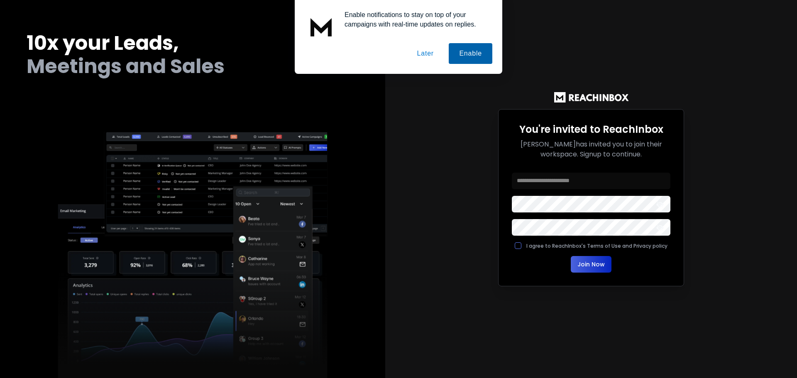
click at [470, 50] on button "Enable" at bounding box center [471, 53] width 44 height 21
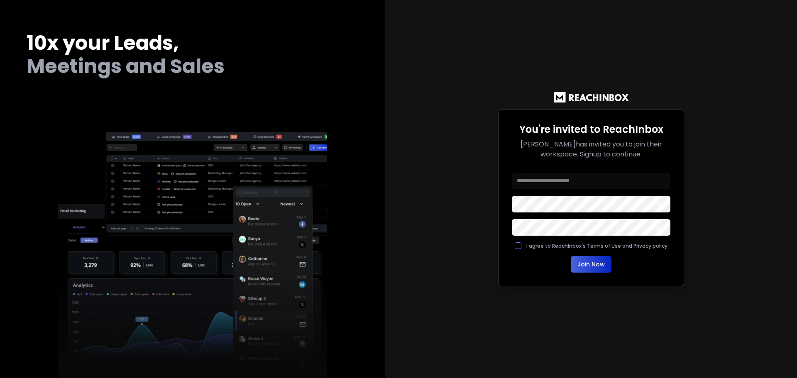
click at [660, 228] on icon at bounding box center [659, 227] width 7 height 7
click at [660, 205] on icon at bounding box center [659, 204] width 7 height 7
click at [516, 246] on button "I agree to ReachInbox's Terms of Use and Privacy policy" at bounding box center [517, 245] width 7 height 7
click at [591, 264] on button "Join Now" at bounding box center [590, 264] width 41 height 17
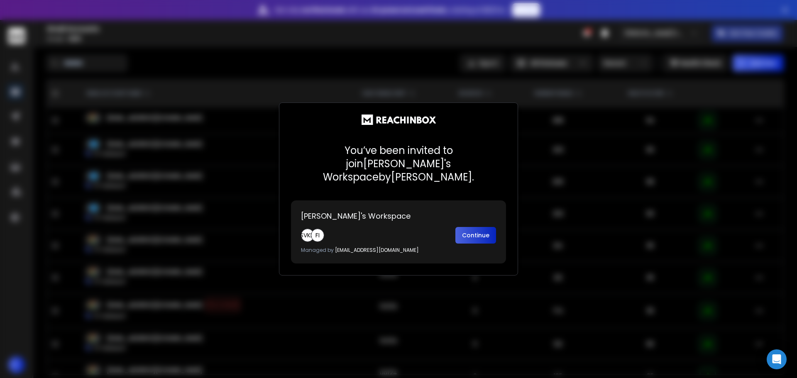
click at [466, 228] on button "Continue" at bounding box center [475, 235] width 41 height 17
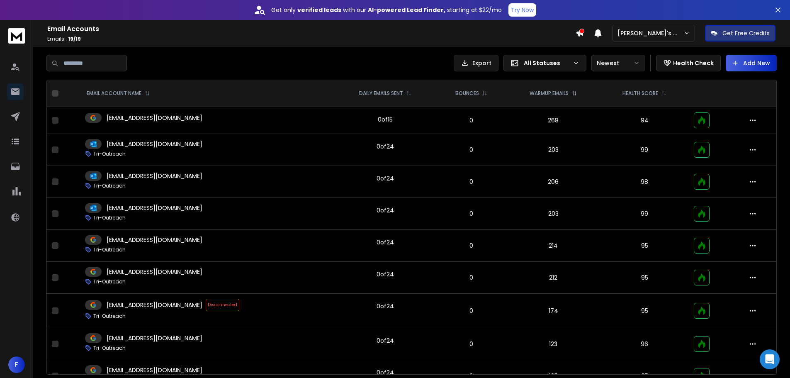
click at [780, 9] on icon at bounding box center [778, 9] width 5 height 5
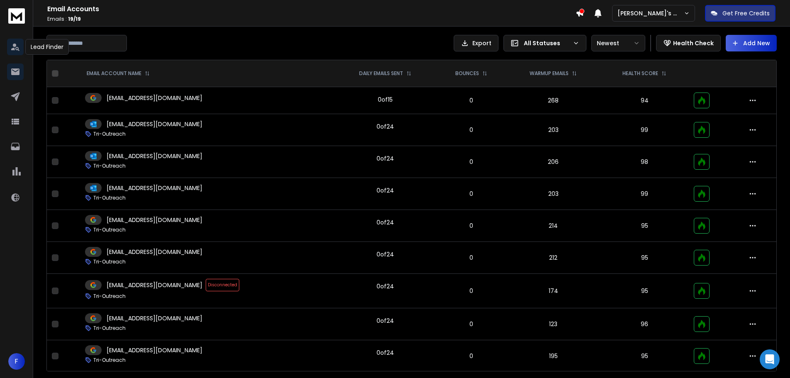
click at [13, 48] on icon at bounding box center [15, 47] width 10 height 10
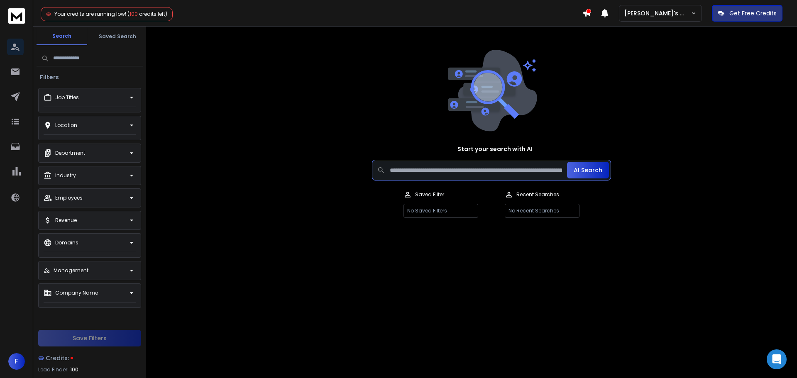
click at [410, 162] on textarea at bounding box center [476, 170] width 172 height 17
type textarea "**********"
click at [449, 174] on textarea at bounding box center [476, 170] width 172 height 17
click at [128, 95] on icon at bounding box center [131, 97] width 8 height 8
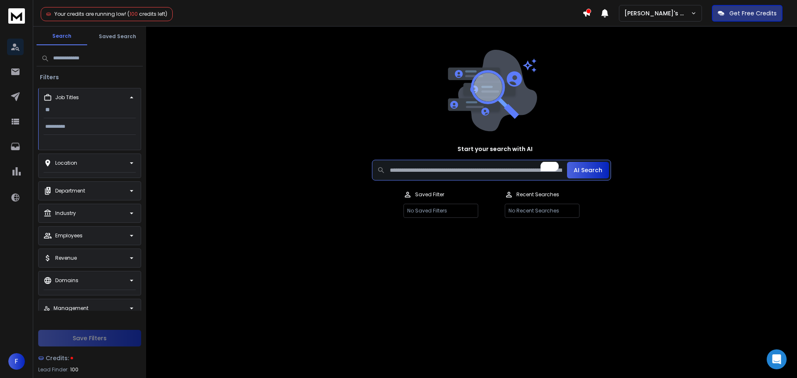
type input "*"
click at [133, 212] on div "Industry" at bounding box center [89, 213] width 103 height 19
click at [127, 211] on icon at bounding box center [131, 213] width 8 height 8
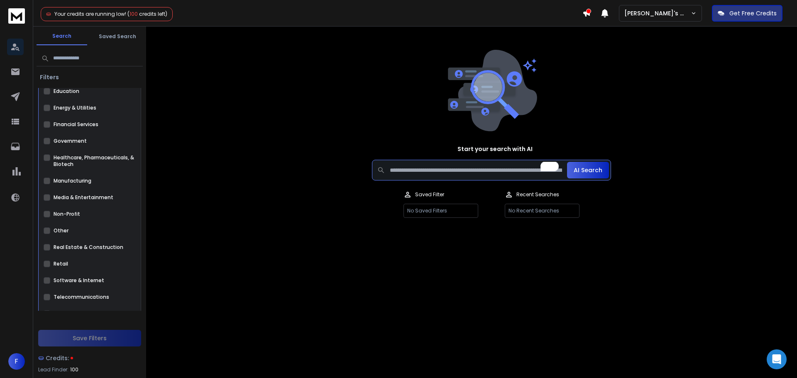
scroll to position [249, 0]
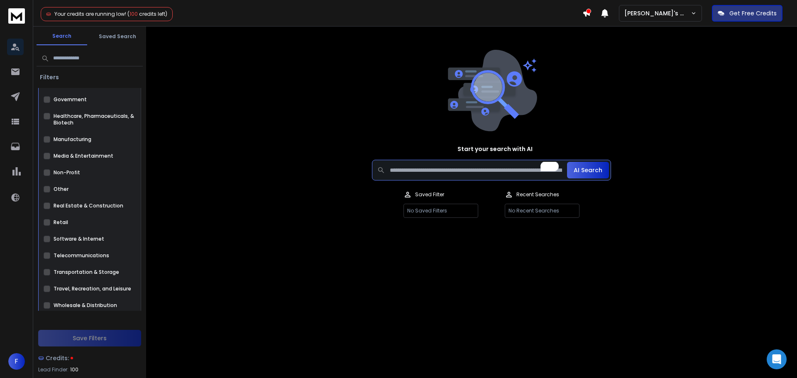
click at [46, 206] on Construction "Real Estate & Construction" at bounding box center [47, 205] width 7 height 7
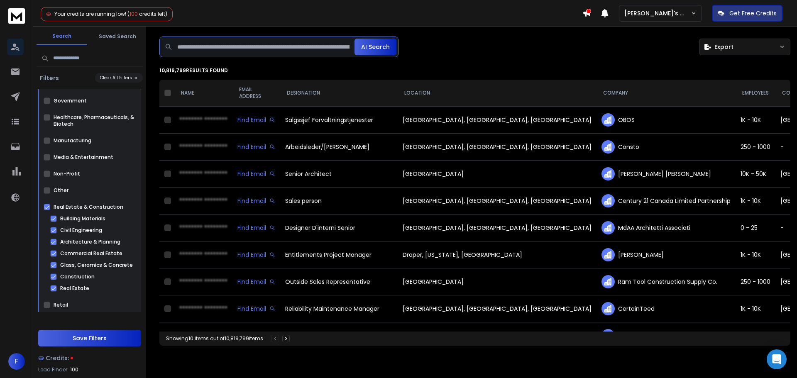
click at [53, 277] on button "Construction" at bounding box center [53, 276] width 7 height 7
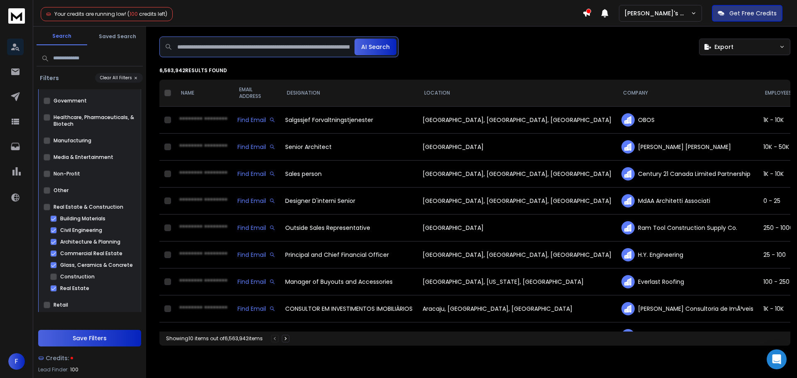
click at [55, 264] on Concrete "Glass, Ceramics & Concrete" at bounding box center [53, 265] width 7 height 7
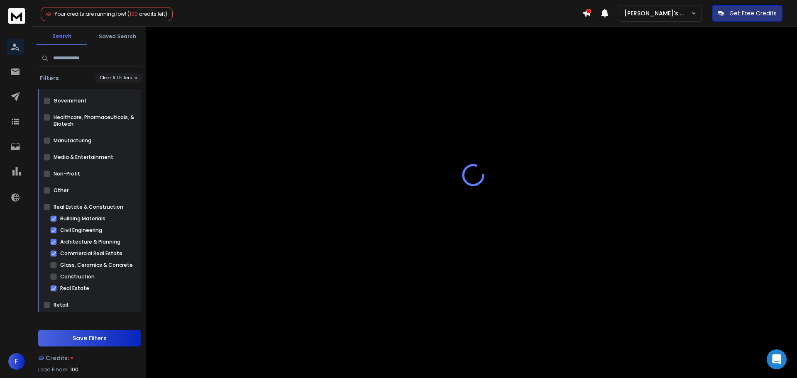
click at [52, 244] on Planning "Architecture & Planning" at bounding box center [53, 242] width 7 height 7
click at [51, 232] on Engineering "Civil Engineering" at bounding box center [53, 230] width 7 height 7
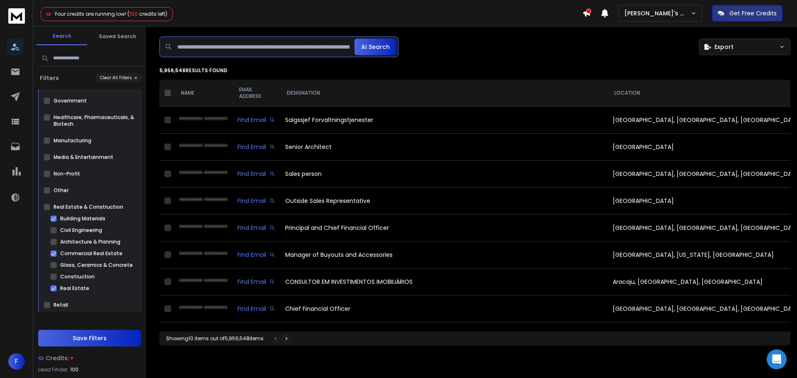
click at [51, 232] on Engineering "Civil Engineering" at bounding box center [53, 230] width 7 height 7
click at [52, 233] on Engineering "Civil Engineering" at bounding box center [53, 230] width 7 height 7
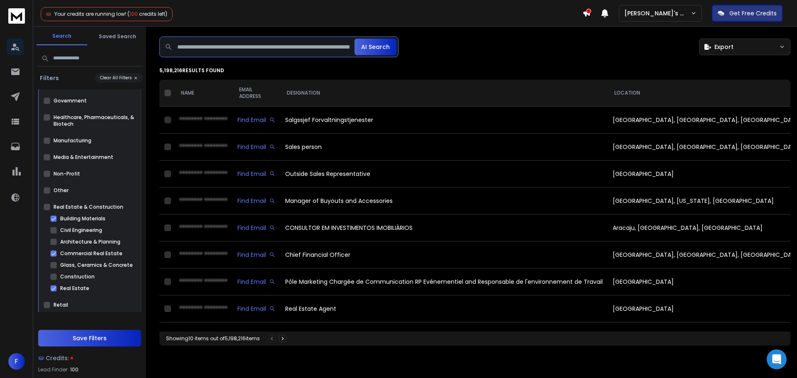
click at [51, 217] on Materials "Building Materials" at bounding box center [53, 218] width 7 height 7
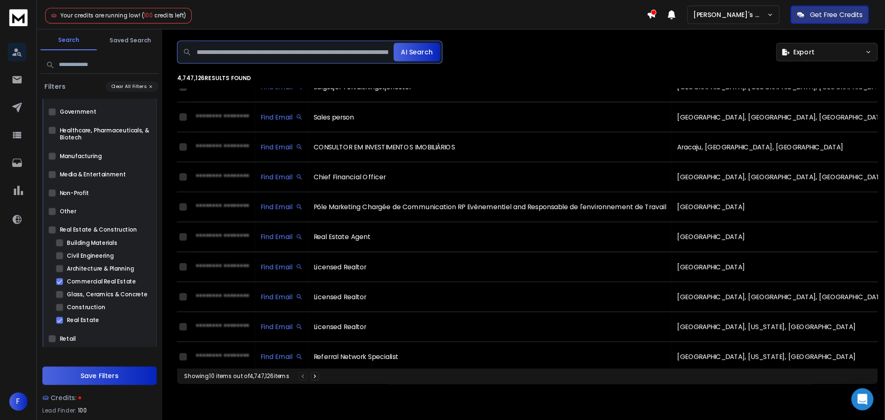
scroll to position [41, 0]
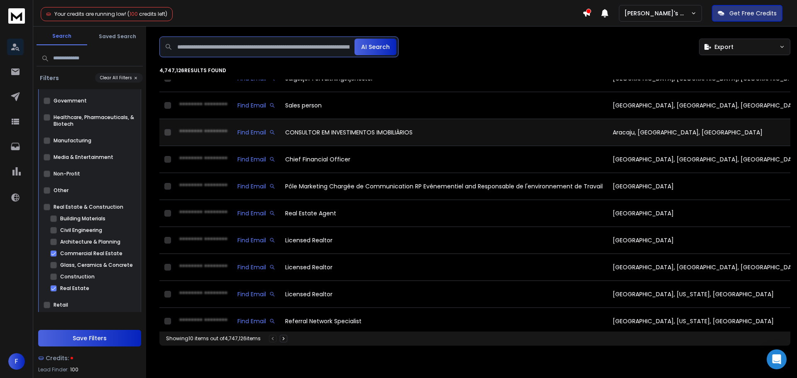
type Materials "on"
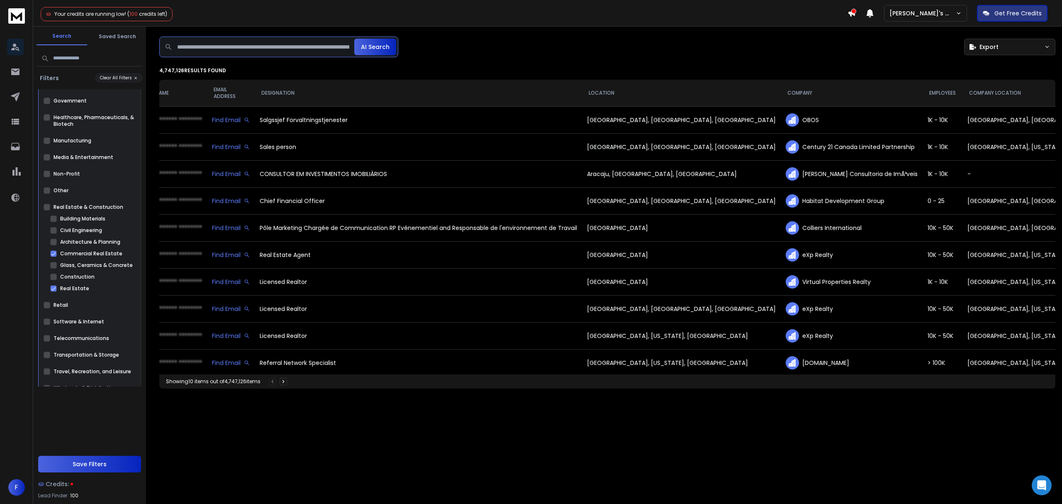
scroll to position [0, 117]
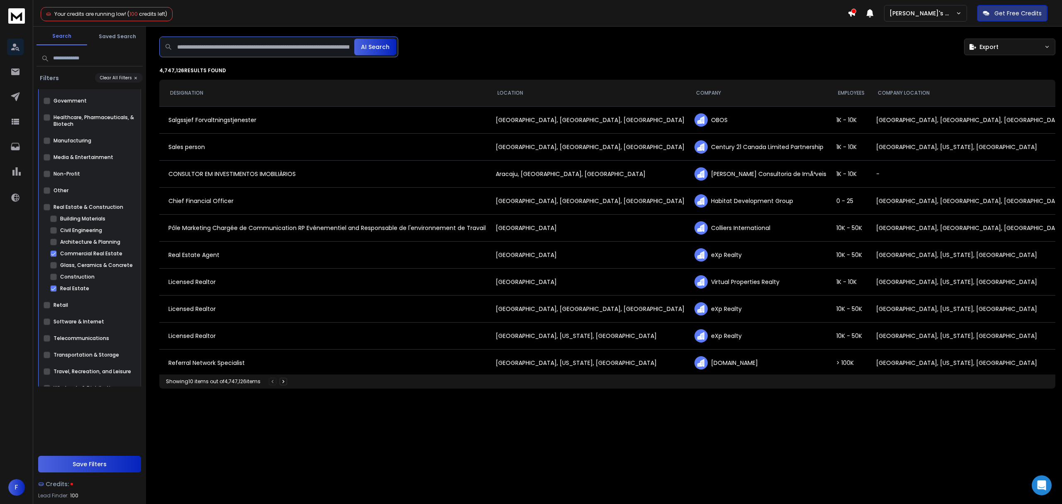
drag, startPoint x: 675, startPoint y: 387, endPoint x: 588, endPoint y: 394, distance: 87.0
click at [588, 378] on div "Showing 10 items out of 4,747,126 items" at bounding box center [607, 381] width 896 height 14
drag, startPoint x: 585, startPoint y: 384, endPoint x: 465, endPoint y: 386, distance: 119.9
click at [465, 378] on div "Showing 10 items out of 4,747,126 items" at bounding box center [607, 381] width 896 height 14
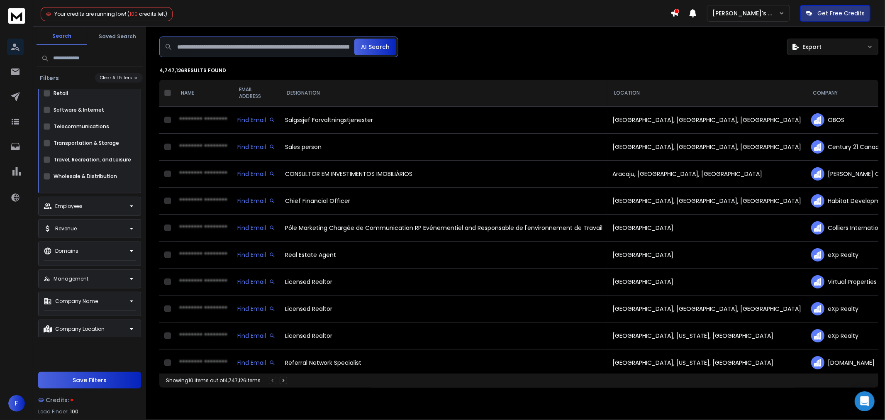
scroll to position [468, 0]
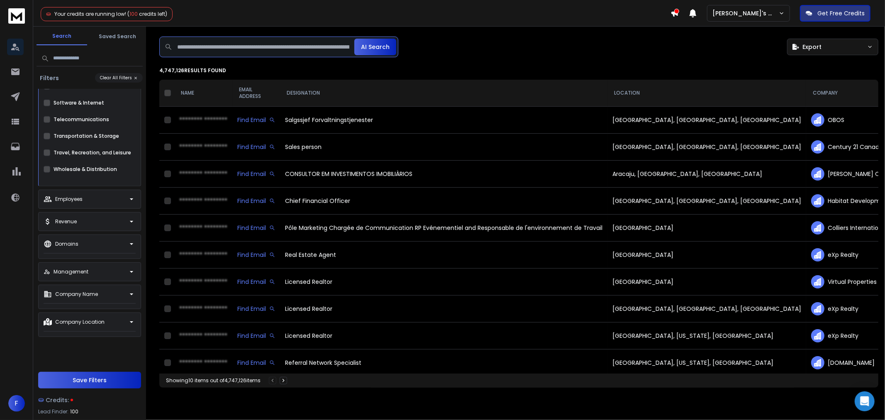
drag, startPoint x: 104, startPoint y: 312, endPoint x: 103, endPoint y: 317, distance: 5.0
click at [103, 316] on div "Job Titles Location Department Industry 1 Agriculture & Mining Business Service…" at bounding box center [90, 213] width 106 height 248
click at [103, 318] on div "Company Location" at bounding box center [90, 322] width 92 height 8
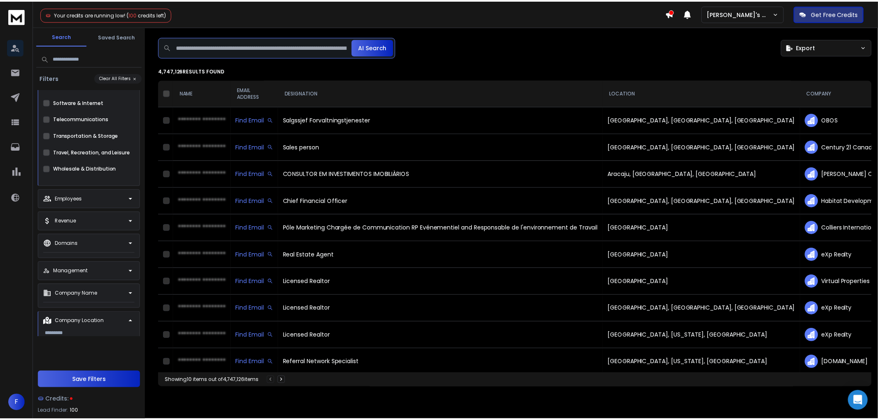
scroll to position [474, 0]
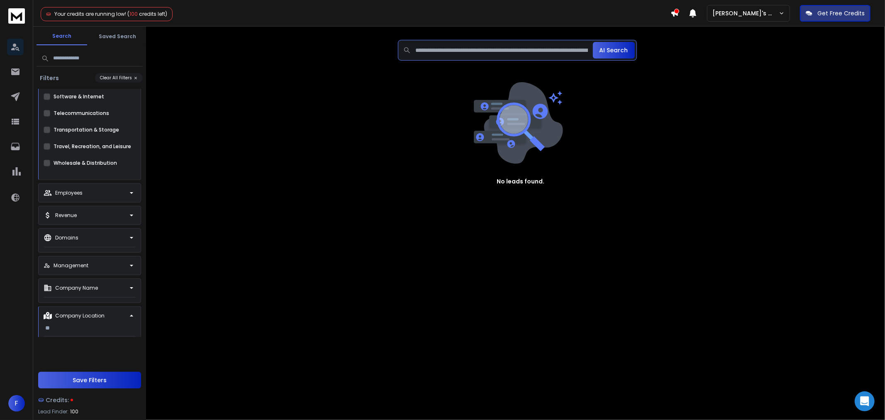
type input "*"
type input "********"
click at [86, 375] on button "Save Filters" at bounding box center [89, 380] width 103 height 17
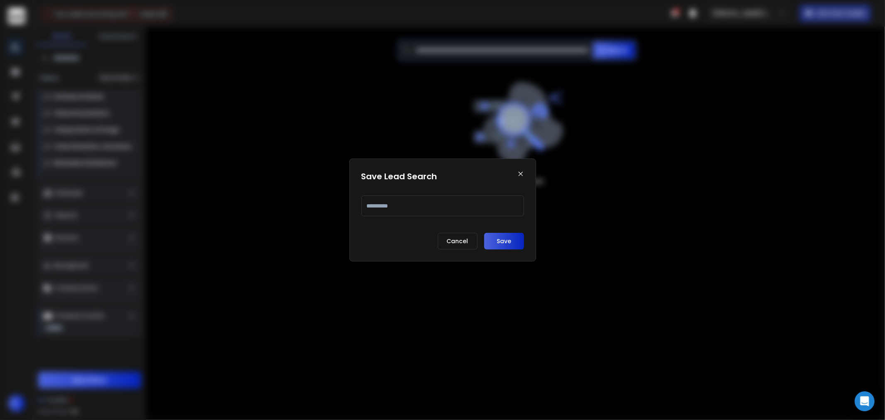
click at [429, 208] on input at bounding box center [442, 205] width 163 height 21
click at [499, 186] on form "Cancel Save" at bounding box center [442, 215] width 163 height 67
click at [532, 173] on div "Save Lead Search Cancel Save" at bounding box center [442, 209] width 187 height 103
click at [526, 170] on div "Save Lead Search Cancel Save" at bounding box center [442, 209] width 187 height 103
click at [519, 171] on icon at bounding box center [520, 174] width 7 height 7
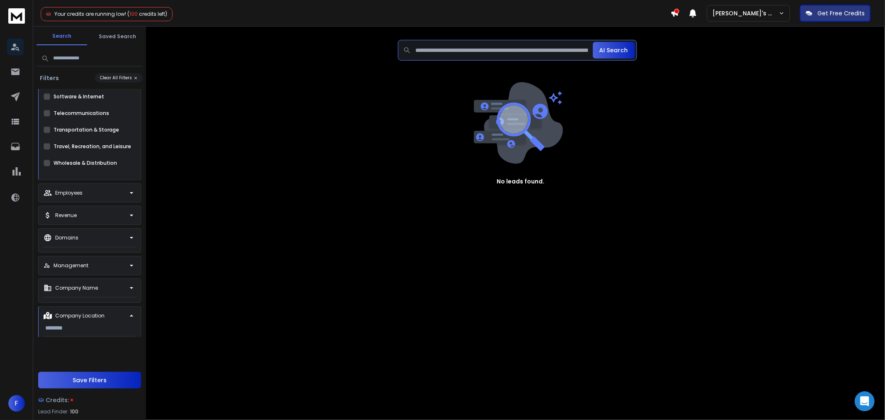
click at [121, 13] on span "Your credits are running low!" at bounding box center [90, 13] width 72 height 7
click at [525, 155] on img at bounding box center [517, 123] width 91 height 82
click at [738, 13] on p "[PERSON_NAME]'s Workspace" at bounding box center [745, 13] width 66 height 8
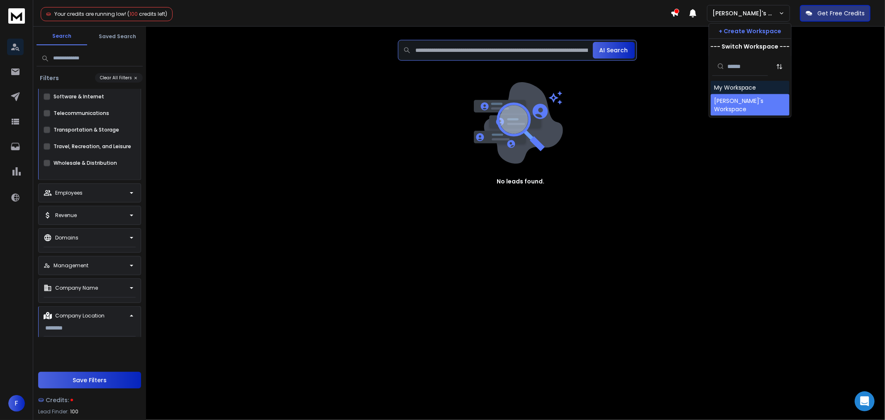
click at [620, 154] on div "No leads found." at bounding box center [517, 127] width 716 height 117
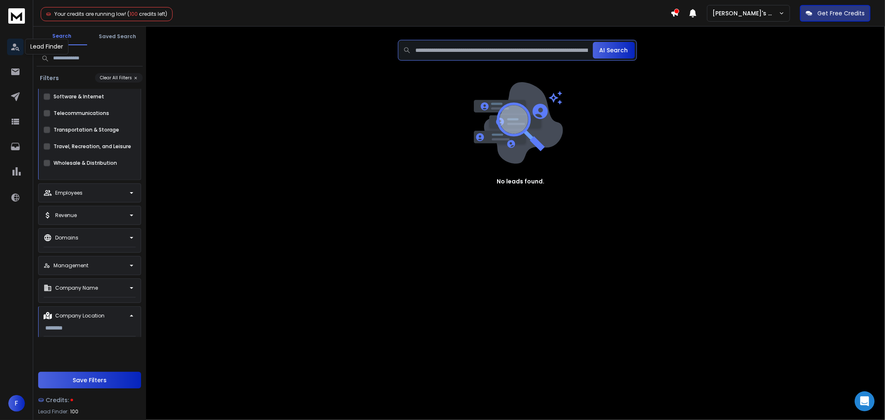
click at [17, 50] on icon at bounding box center [15, 47] width 10 height 10
click at [16, 61] on div at bounding box center [16, 122] width 19 height 176
click at [18, 73] on icon at bounding box center [15, 71] width 8 height 7
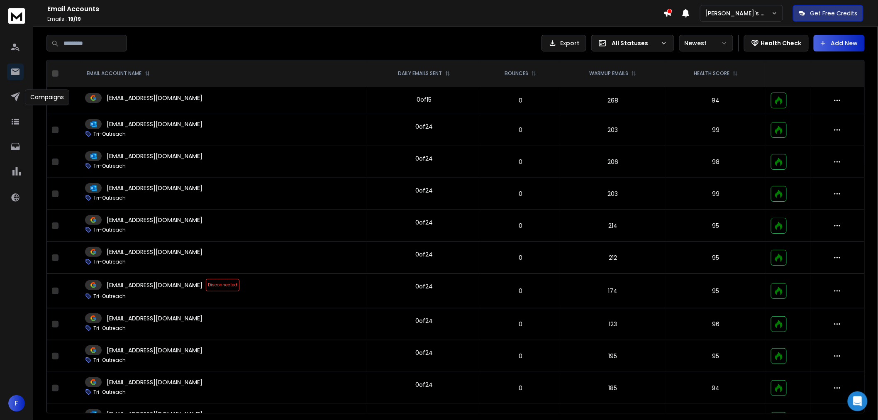
click at [27, 103] on div "Campaigns" at bounding box center [47, 98] width 44 height 16
click at [20, 100] on link at bounding box center [15, 96] width 17 height 17
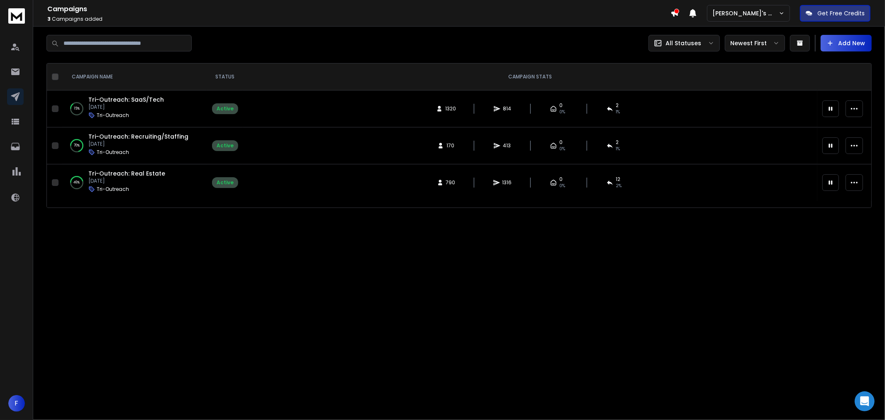
click at [110, 95] on span "Tri-Outreach: SaaS/Tech" at bounding box center [126, 99] width 76 height 8
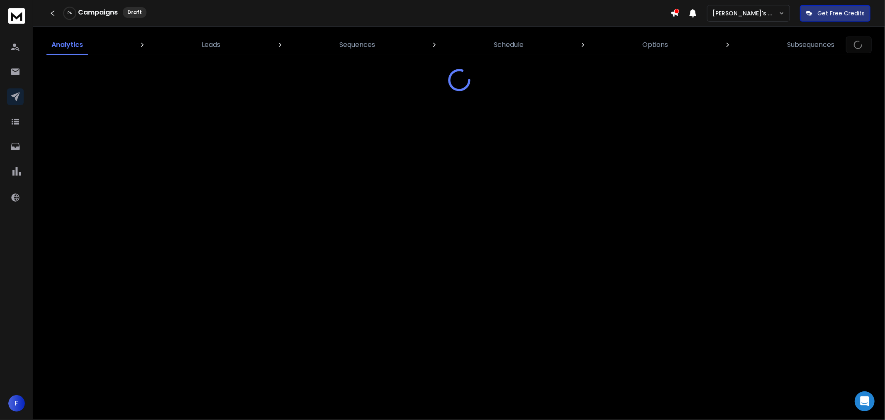
click at [177, 107] on div "Your warmest leads are on your site – Turn visits into conversations Reach Out …" at bounding box center [442, 210] width 885 height 420
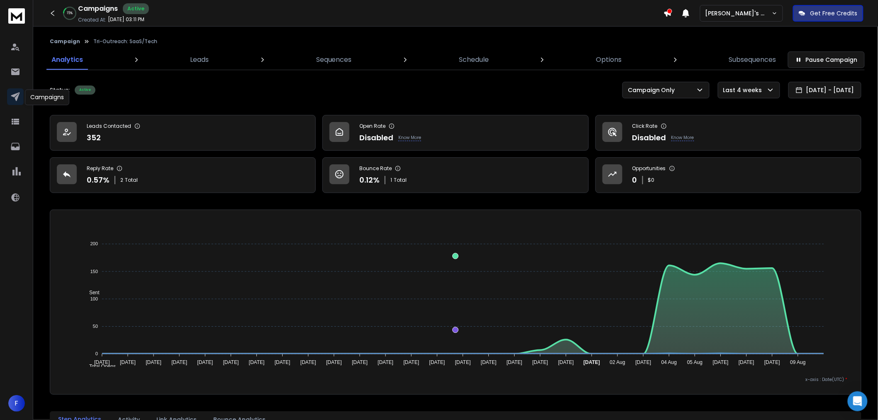
click at [12, 95] on icon at bounding box center [15, 96] width 9 height 9
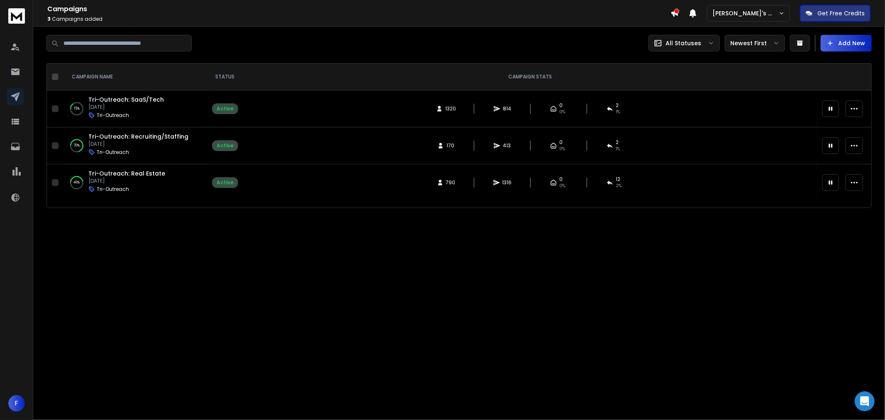
click at [132, 140] on span "Tri-Outreach: Recruiting/Staffing" at bounding box center [138, 136] width 100 height 8
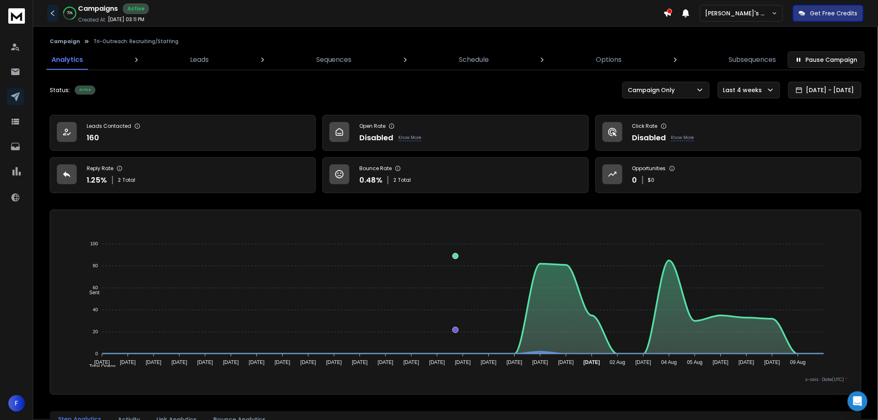
click at [51, 12] on icon at bounding box center [52, 13] width 7 height 7
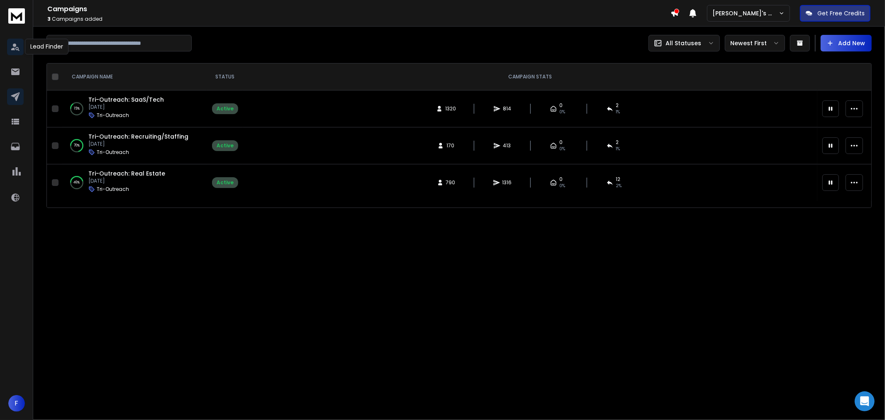
click at [12, 54] on link at bounding box center [15, 47] width 17 height 17
